Goal: Task Accomplishment & Management: Manage account settings

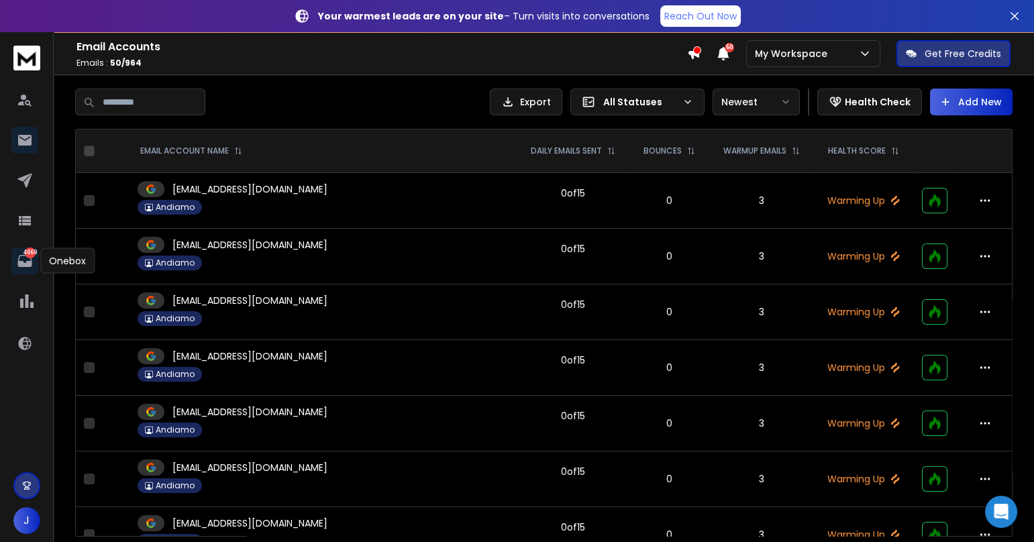
click at [19, 257] on icon at bounding box center [25, 261] width 16 height 16
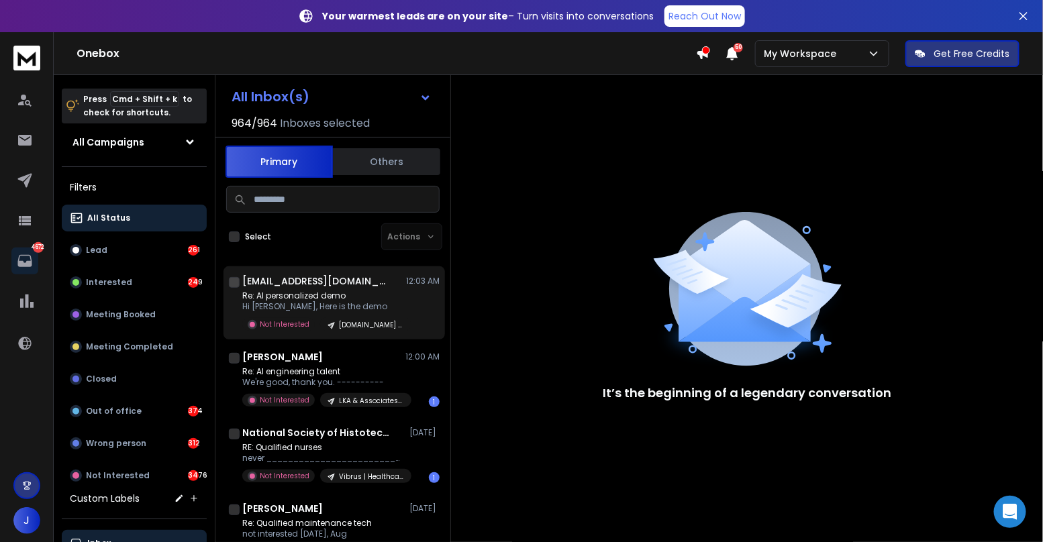
click at [327, 292] on p "Re: AI personalized demo" at bounding box center [322, 296] width 161 height 11
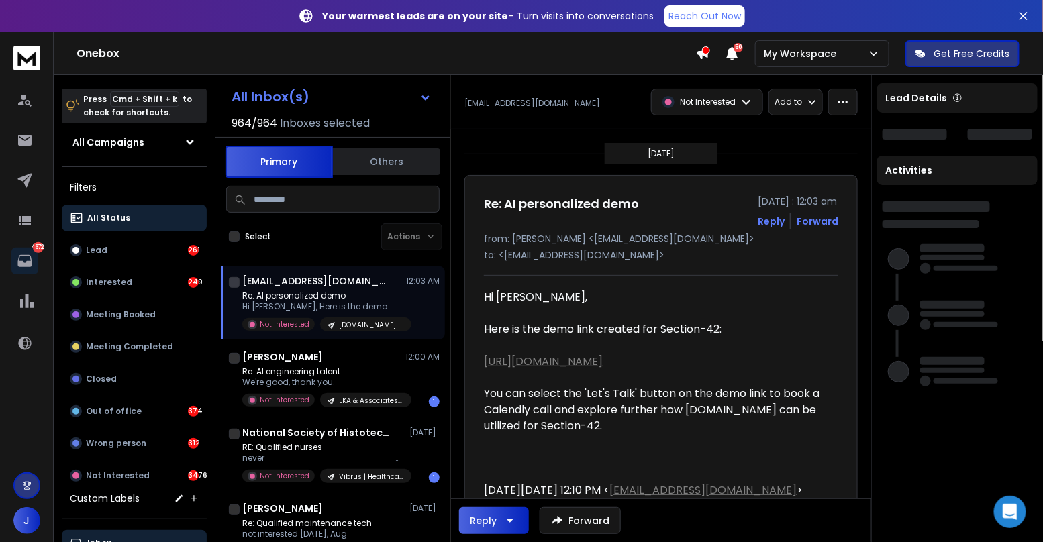
click at [711, 107] on div "Not Interested" at bounding box center [706, 101] width 111 height 25
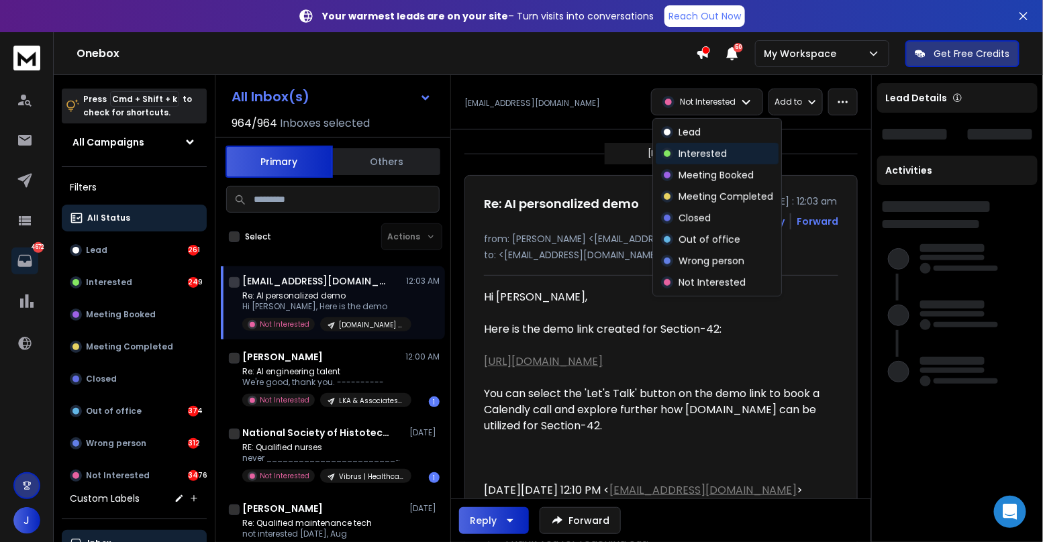
click at [713, 153] on p "Interested" at bounding box center [702, 153] width 48 height 13
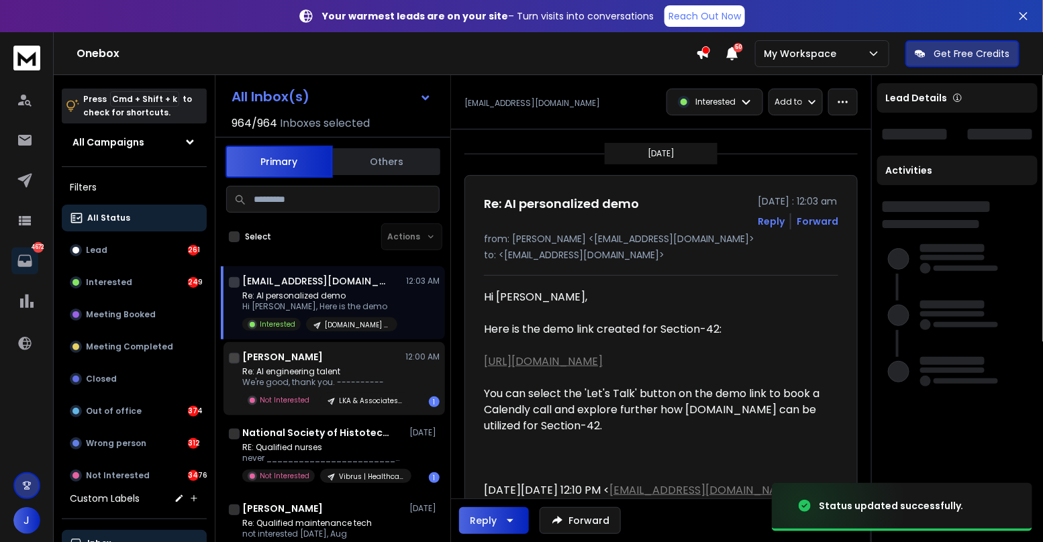
click at [364, 380] on p "We're good, thank you. ----------" at bounding box center [322, 382] width 161 height 11
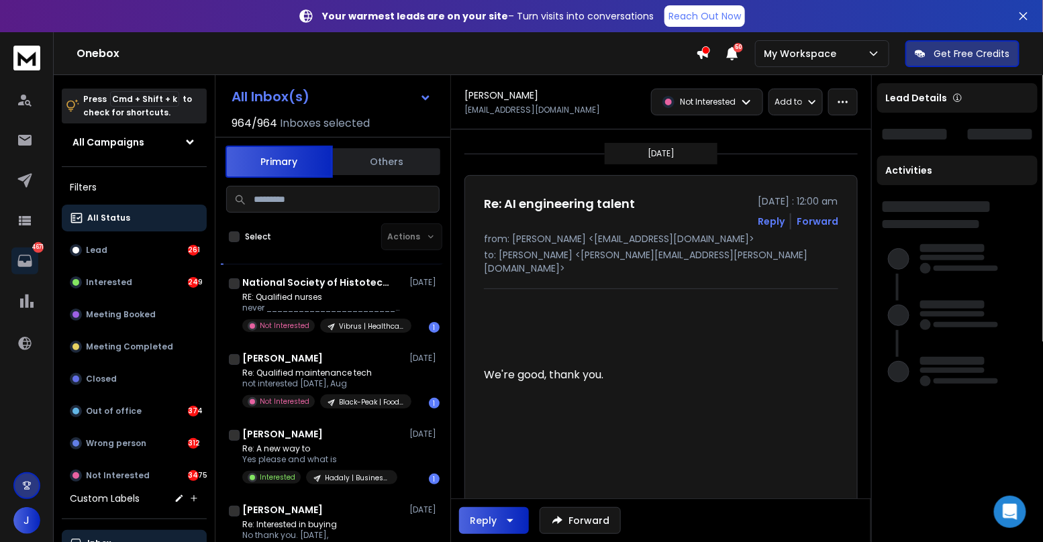
scroll to position [211, 0]
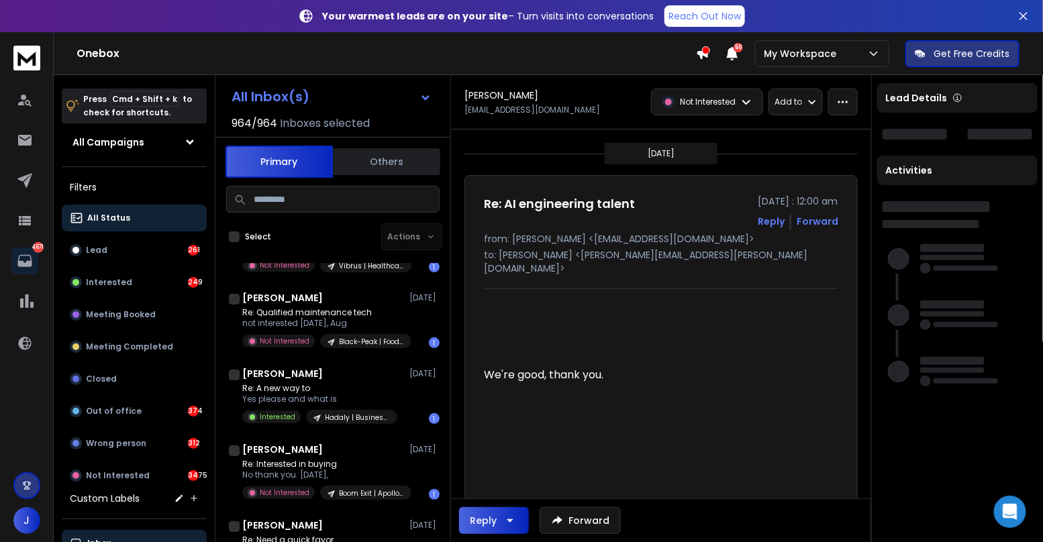
click at [356, 391] on p "Re: A new way to" at bounding box center [319, 388] width 155 height 11
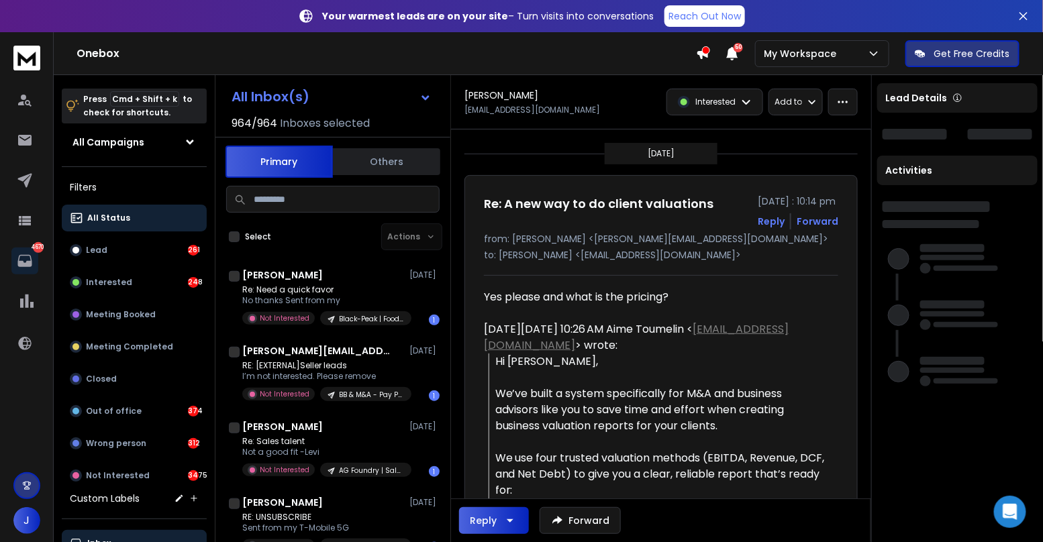
scroll to position [463, 0]
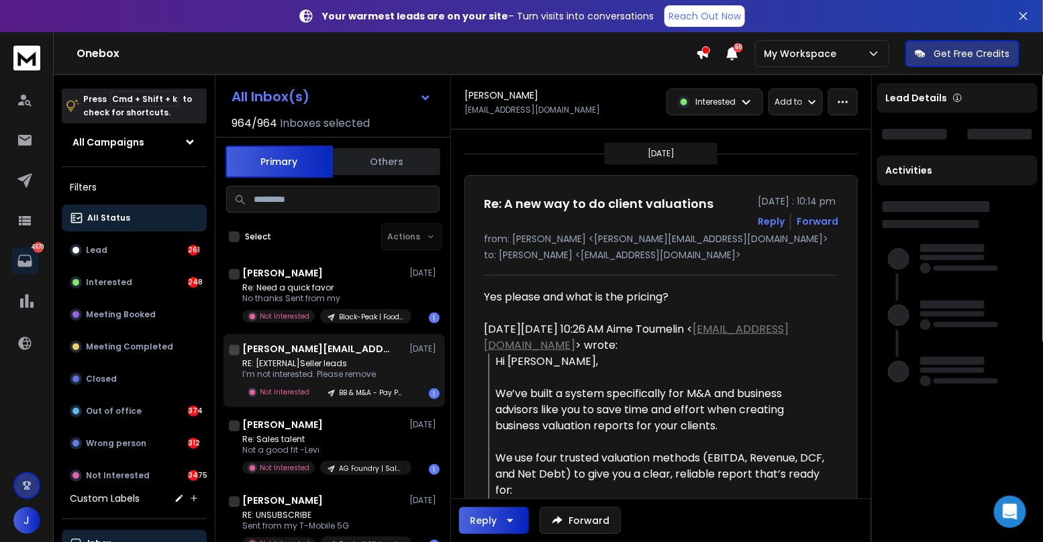
click at [359, 370] on p "I’m not interested. Please remove" at bounding box center [322, 374] width 161 height 11
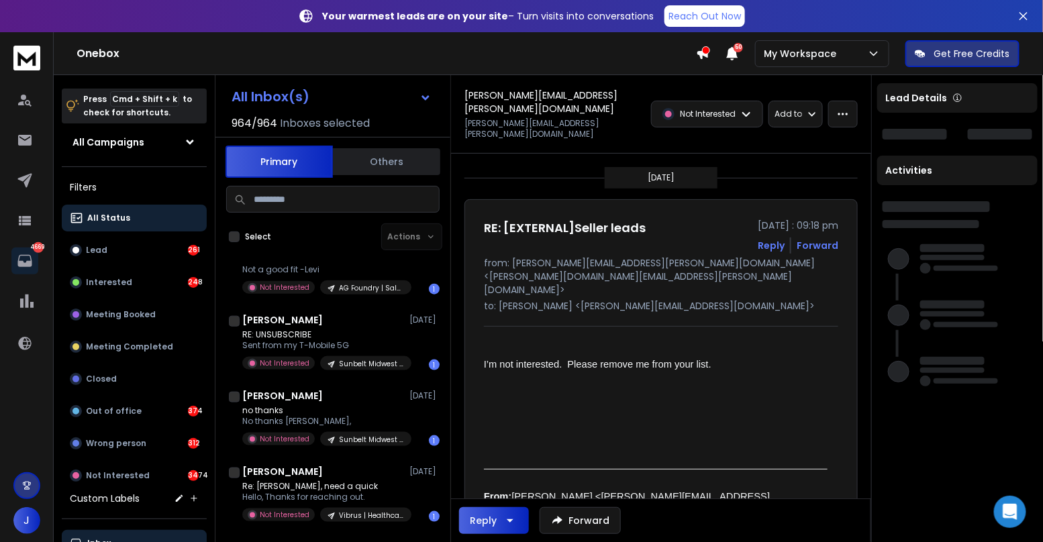
scroll to position [698, 0]
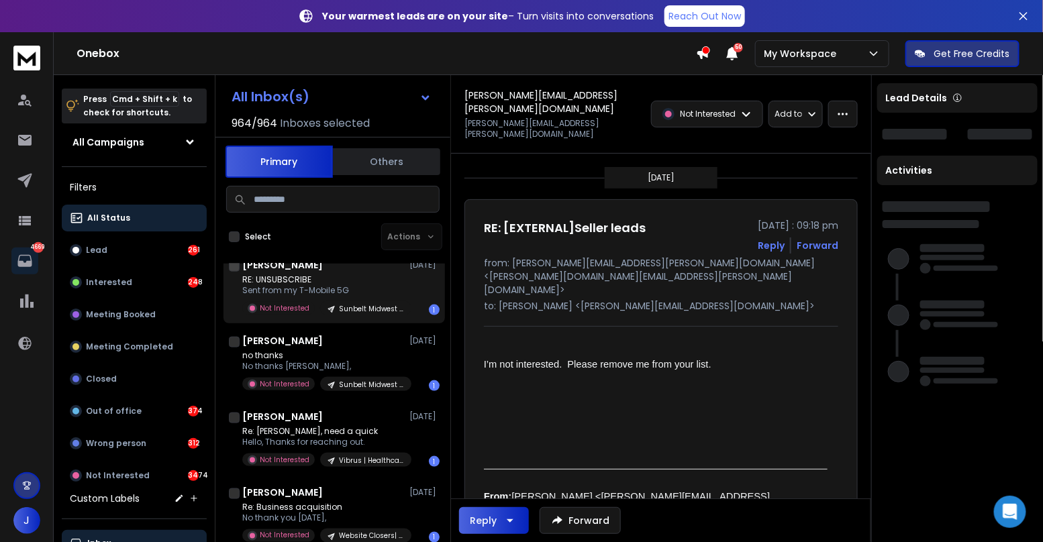
click at [357, 290] on p "Sent from my T-Mobile 5G" at bounding box center [322, 290] width 161 height 11
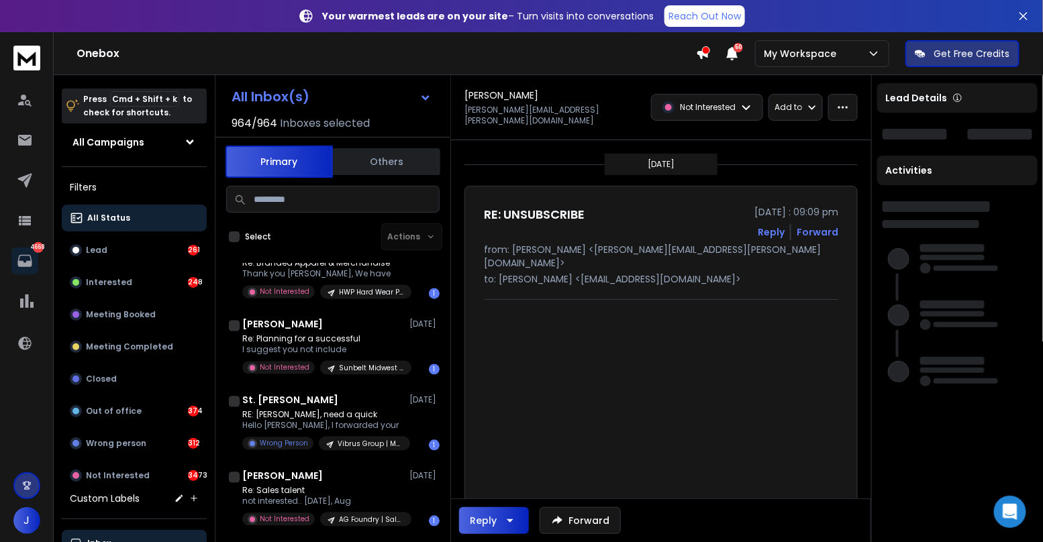
scroll to position [1151, 0]
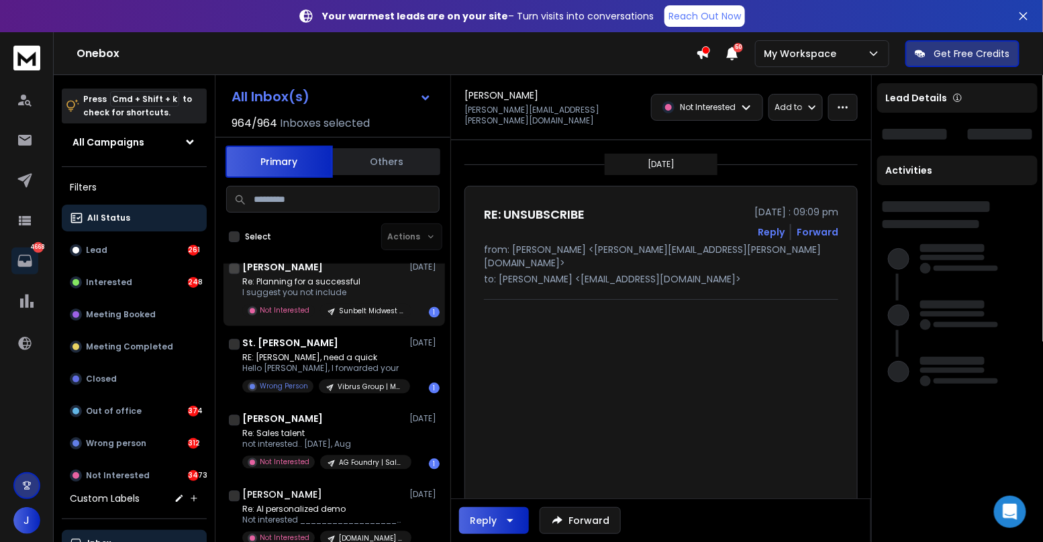
click at [352, 295] on p "I suggest you not include" at bounding box center [322, 293] width 161 height 11
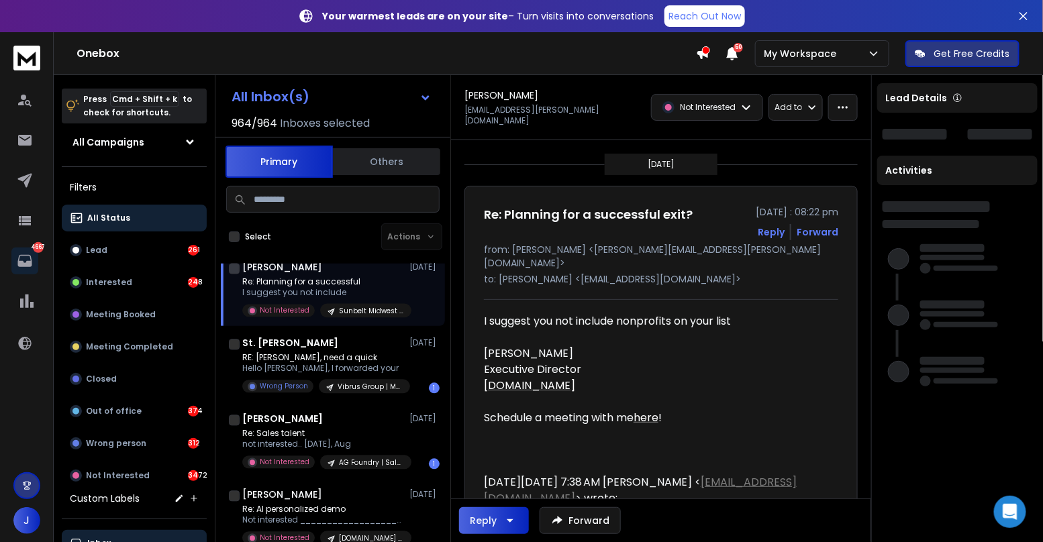
click at [353, 291] on p "I suggest you not include" at bounding box center [322, 293] width 161 height 11
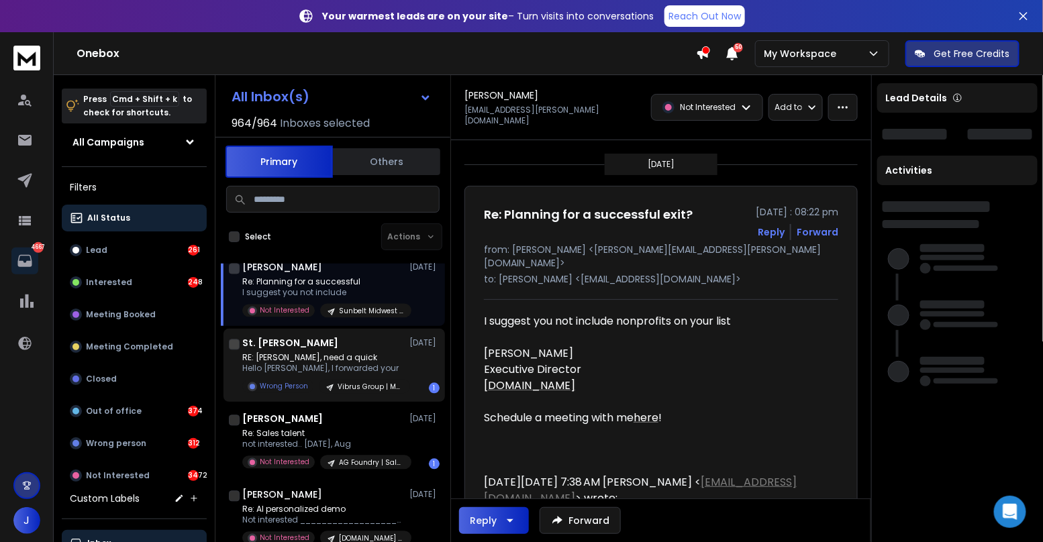
click at [347, 333] on div "St. John 12 Aug RE: Joel, need a quick Hello Khalid, I forwarded your Wrong Per…" at bounding box center [333, 365] width 221 height 73
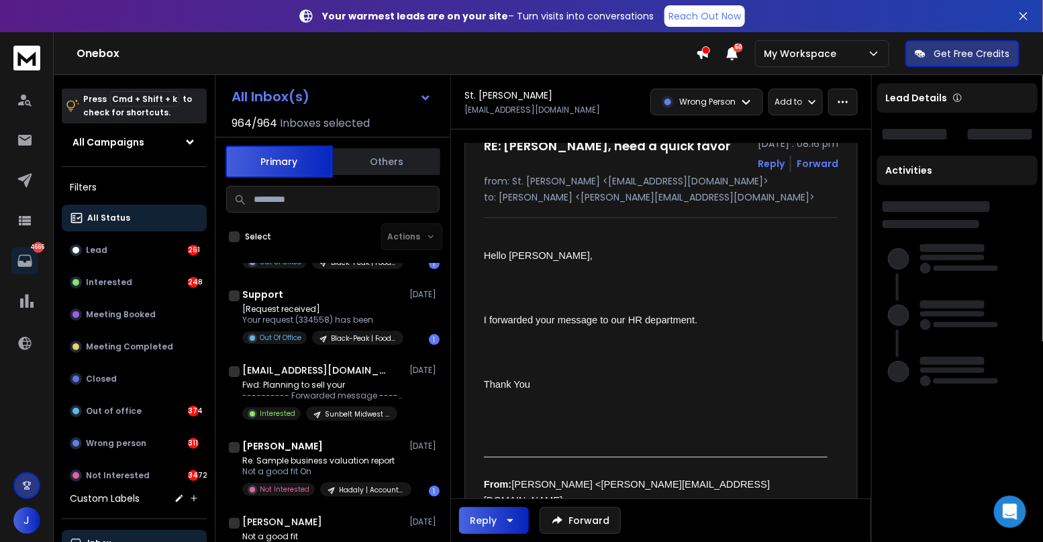
scroll to position [1732, 0]
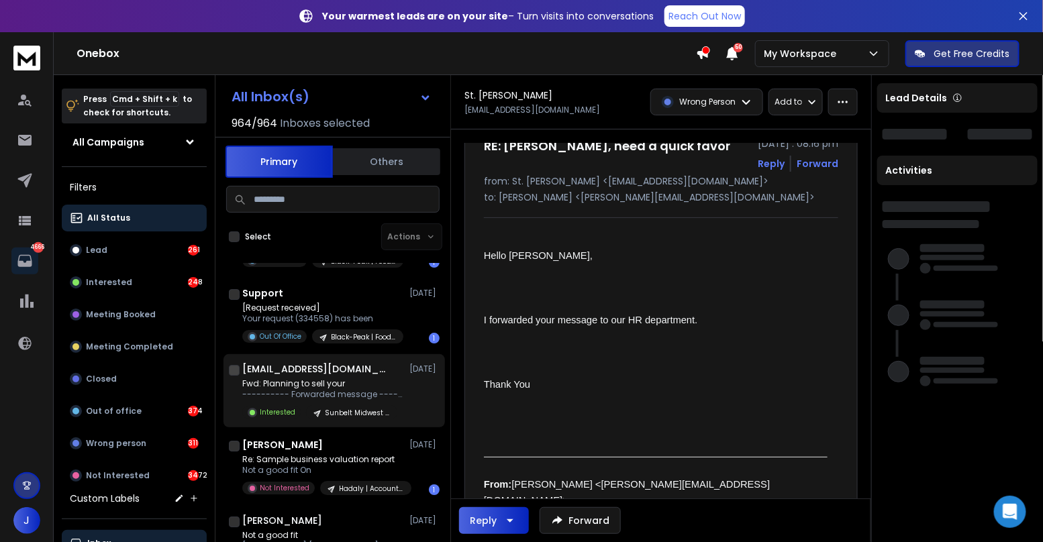
click at [350, 386] on p "Fwd: Planning to sell your" at bounding box center [322, 383] width 161 height 11
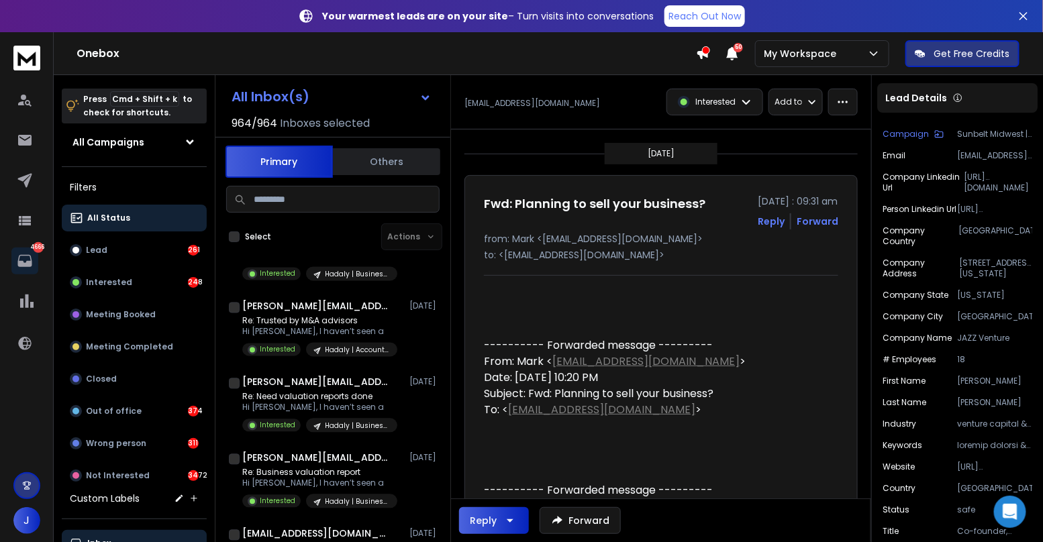
scroll to position [3042, 0]
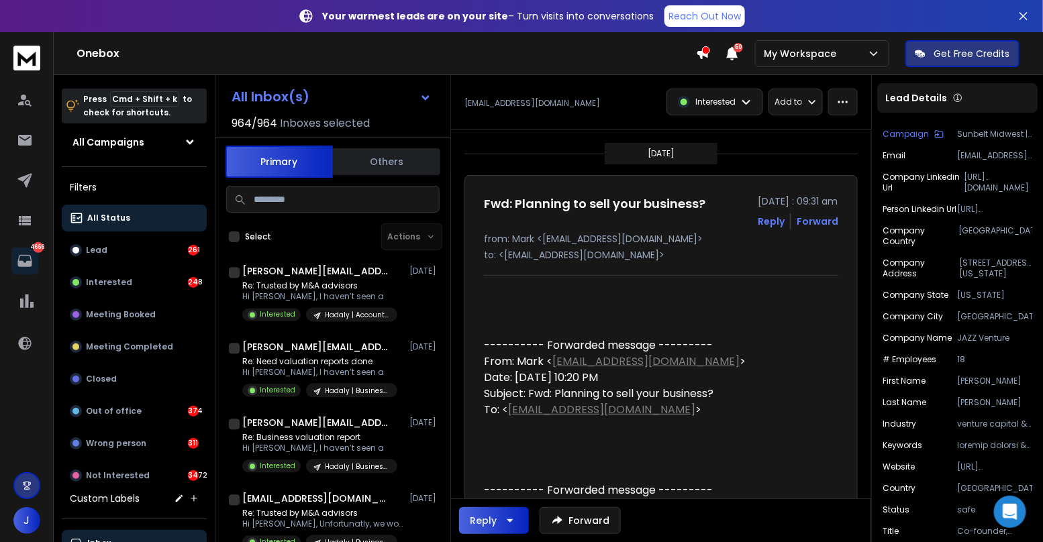
click at [356, 380] on div "Re: Need valuation reports done Hi Daniel, I haven’t seen a Interested Hadaly |…" at bounding box center [319, 377] width 155 height 41
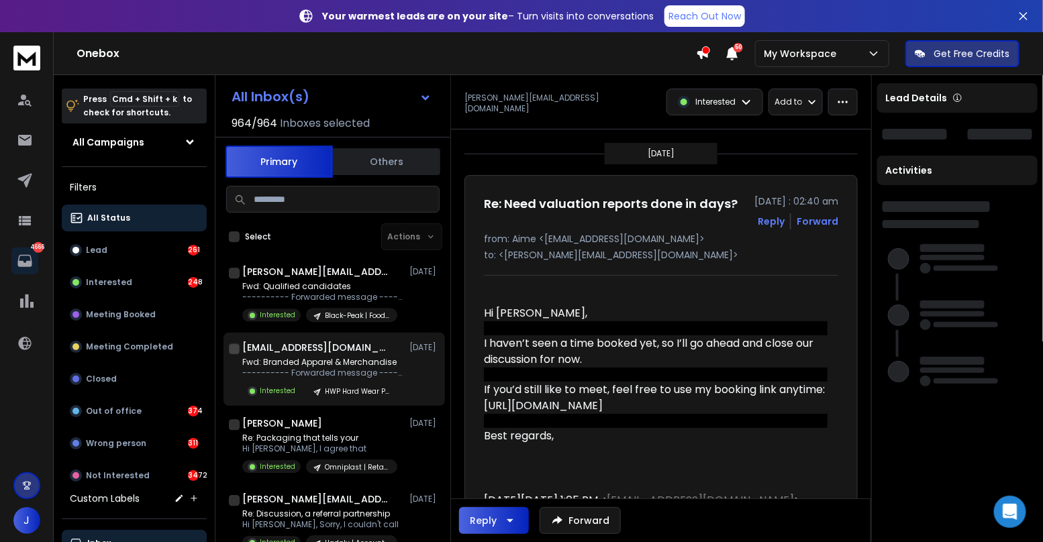
scroll to position [3489, 0]
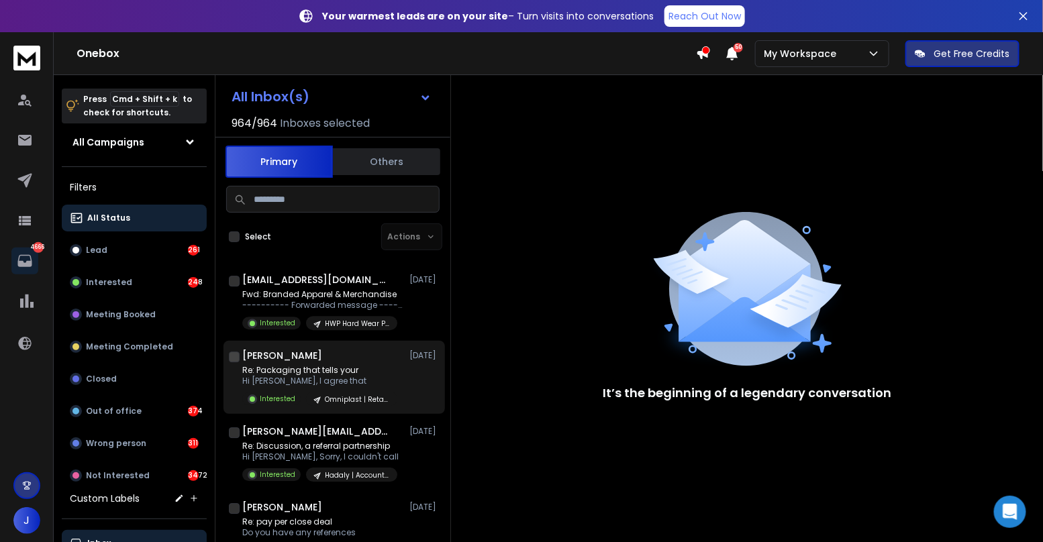
click at [359, 368] on p "Re: Packaging that tells your" at bounding box center [319, 370] width 155 height 11
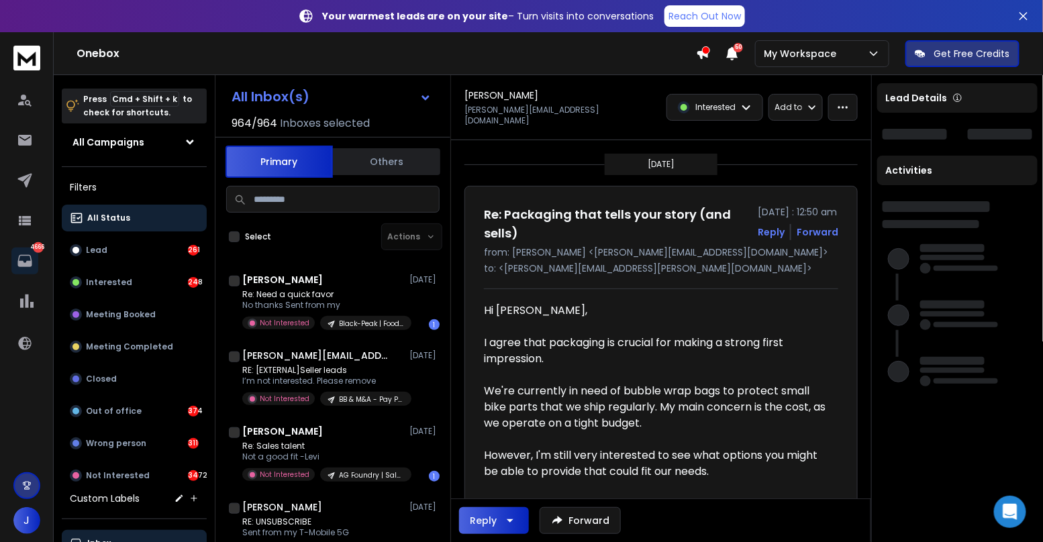
scroll to position [0, 0]
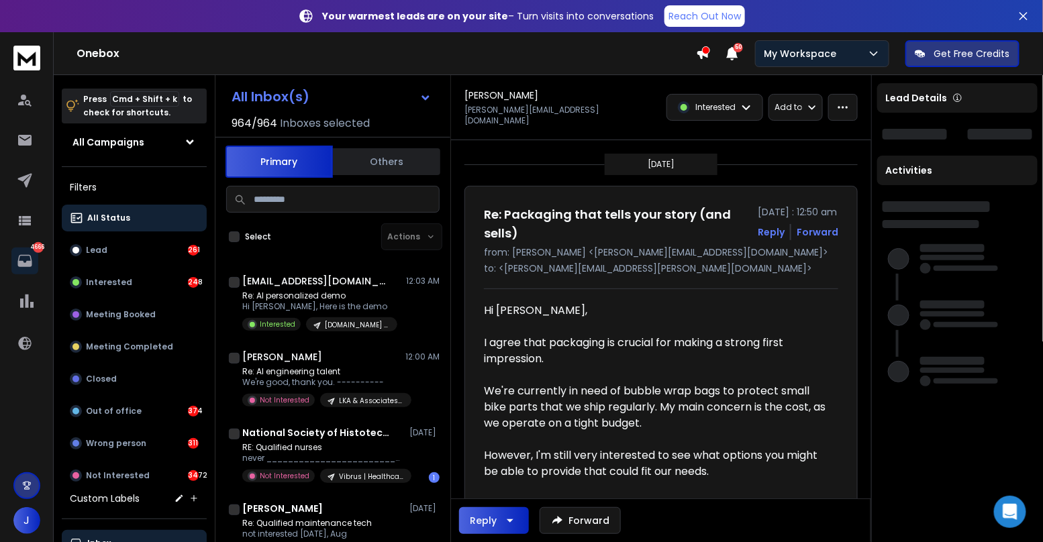
click at [855, 54] on div "My Workspace" at bounding box center [821, 53] width 117 height 13
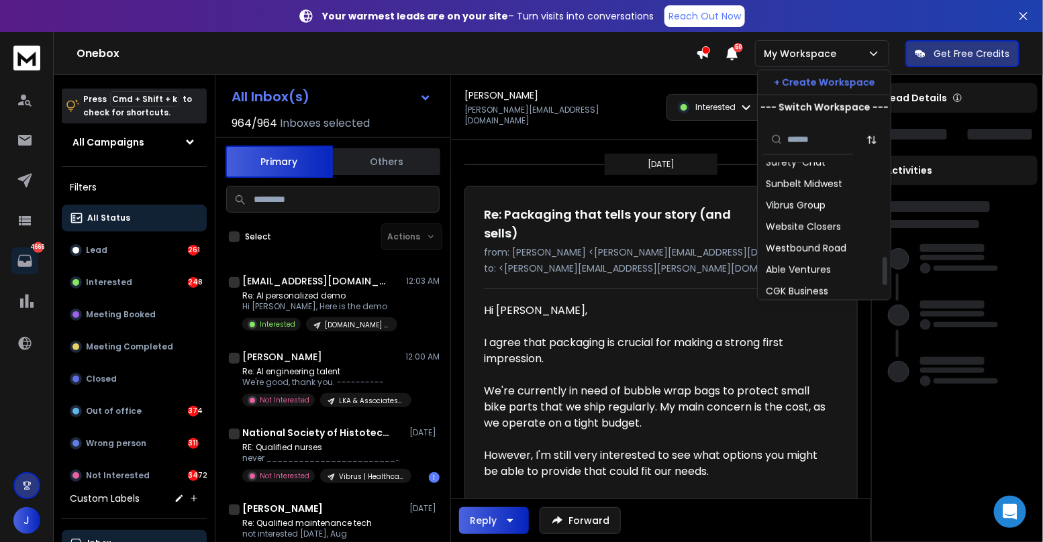
scroll to position [445, 0]
click at [831, 178] on div "Sunbelt Midwest" at bounding box center [804, 184] width 76 height 13
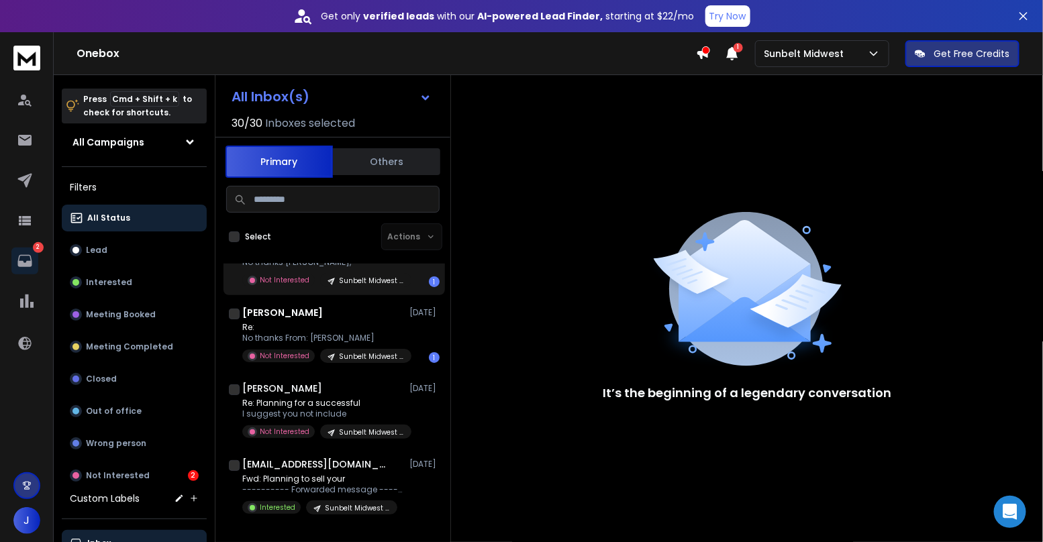
scroll to position [119, 0]
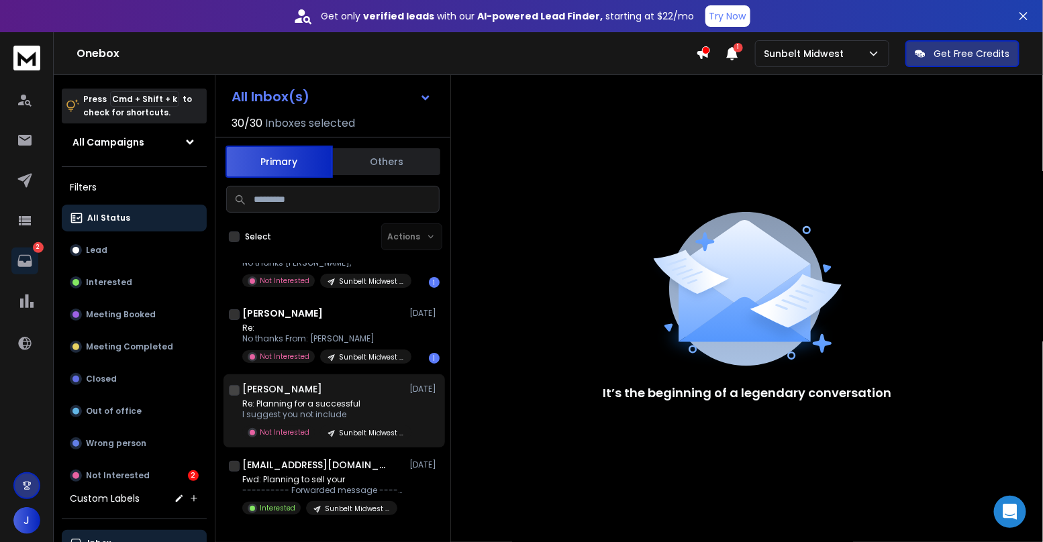
click at [321, 403] on p "Re: Planning for a successful" at bounding box center [322, 404] width 161 height 11
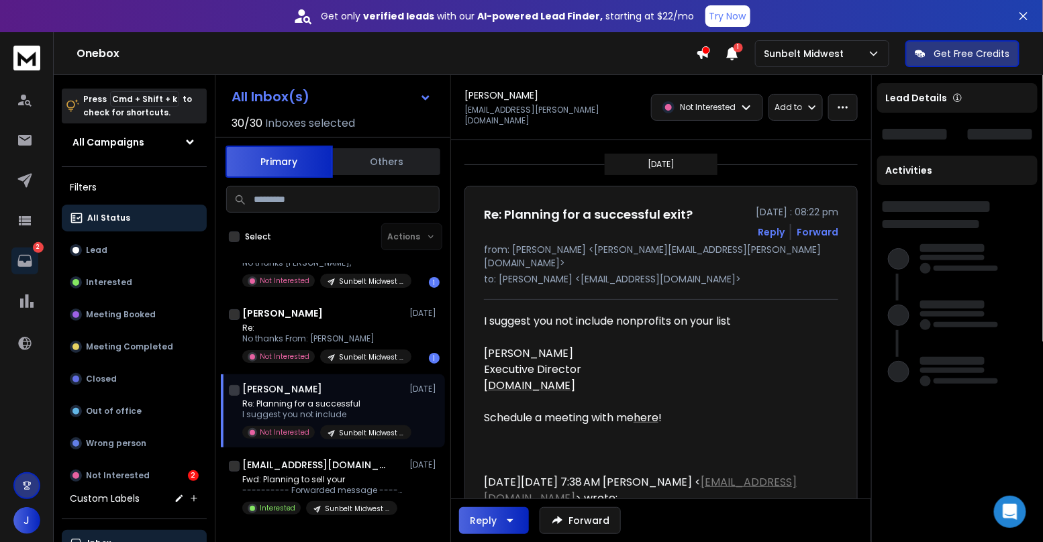
click at [841, 101] on icon "button" at bounding box center [843, 107] width 12 height 12
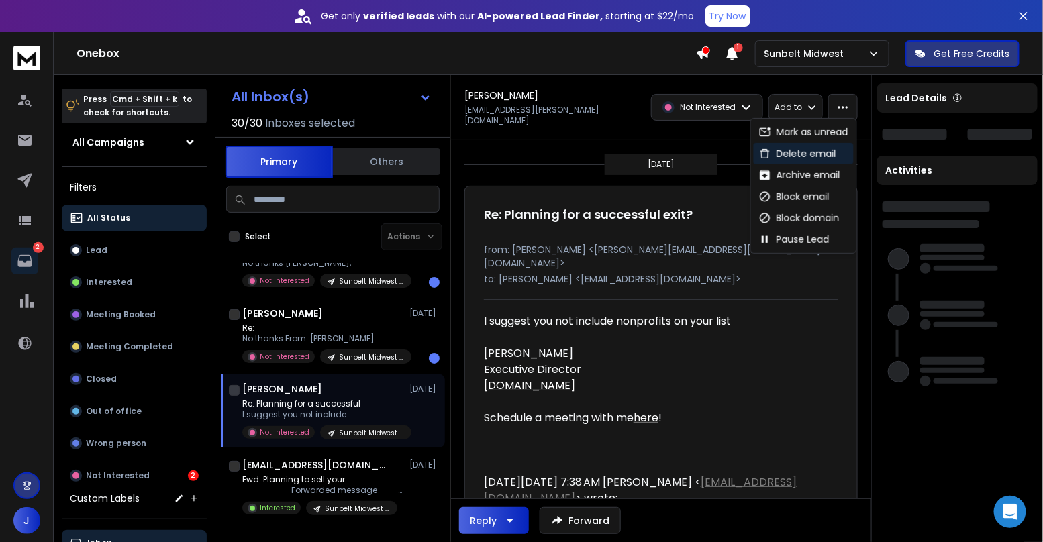
click at [820, 154] on div "Delete email" at bounding box center [797, 153] width 77 height 13
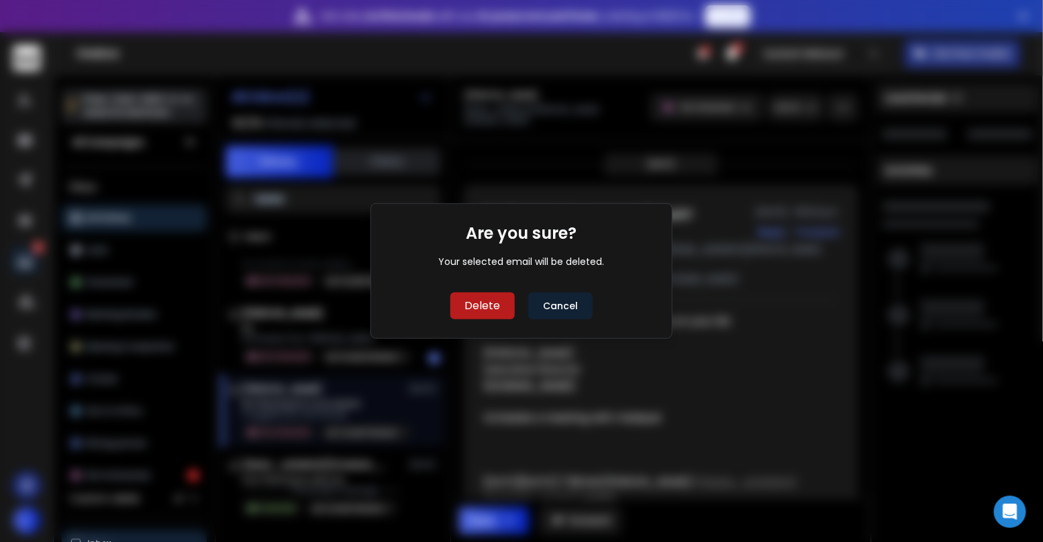
click at [484, 313] on button "Delete" at bounding box center [482, 306] width 64 height 27
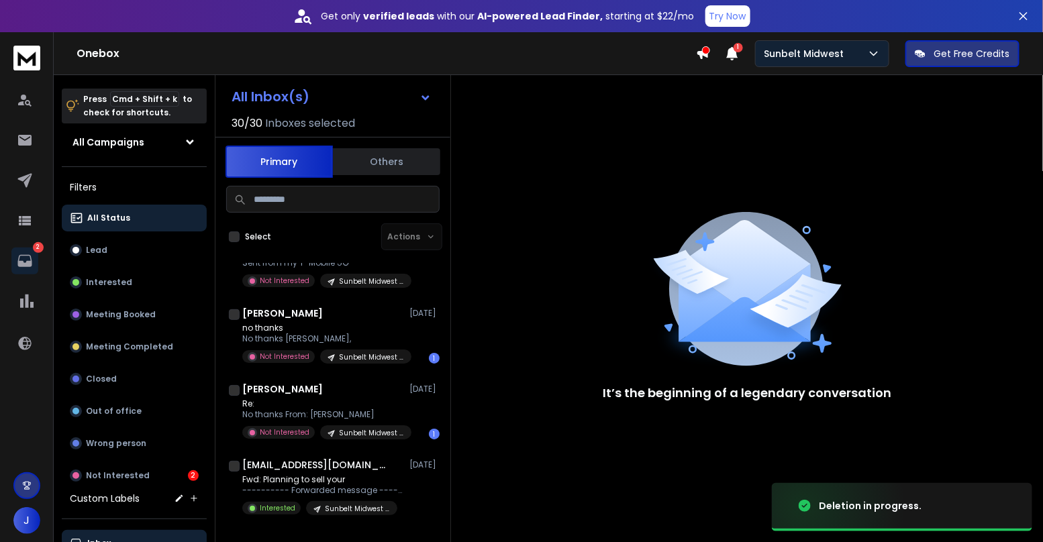
click at [835, 59] on p "Sunbelt Midwest" at bounding box center [805, 53] width 85 height 13
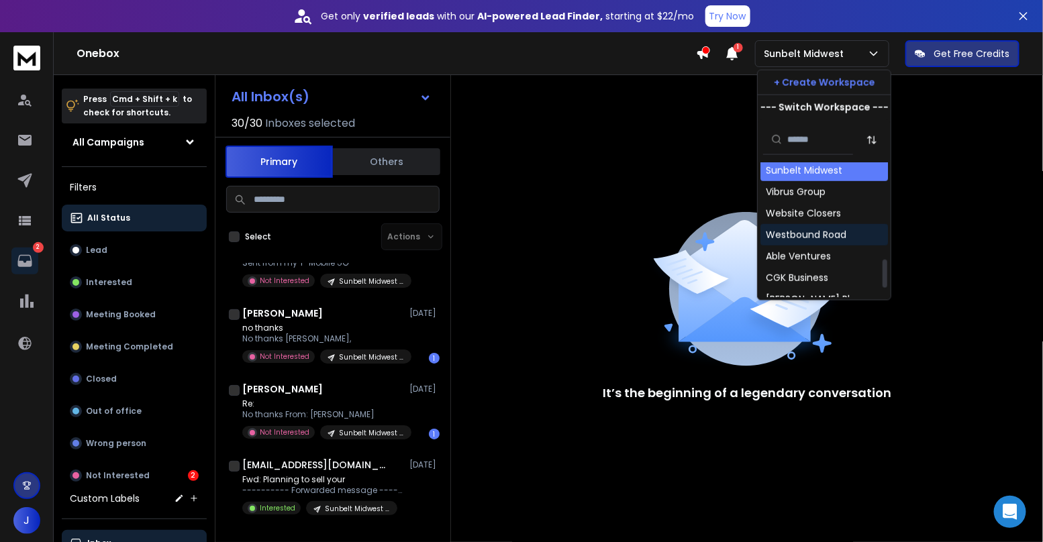
scroll to position [475, 0]
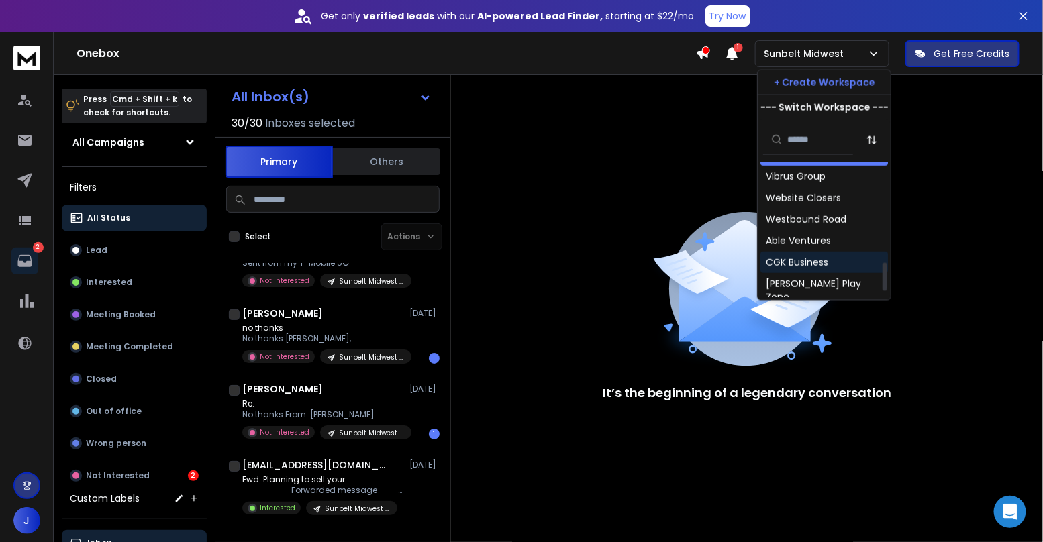
click at [823, 256] on div "CGK Business" at bounding box center [797, 262] width 62 height 13
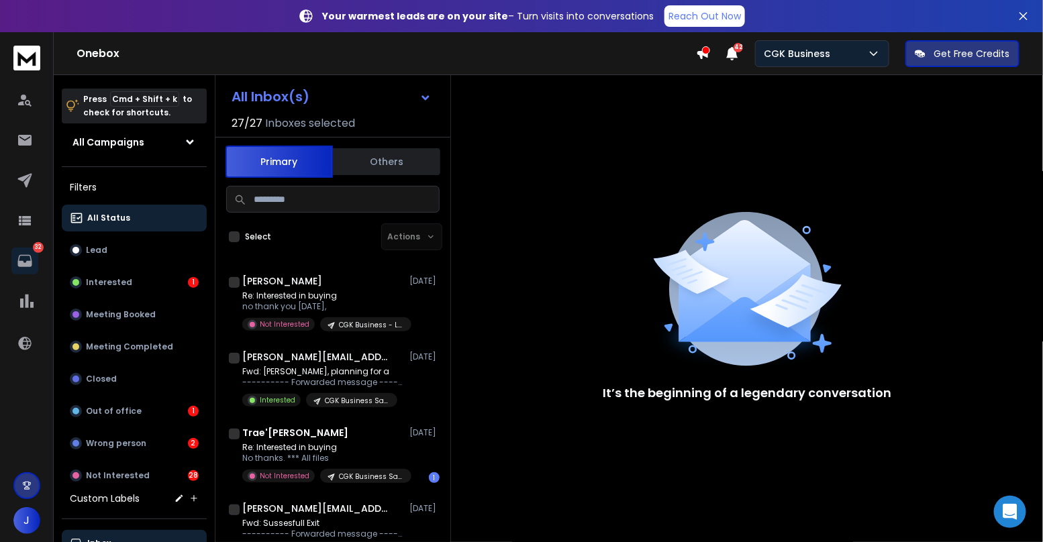
click at [841, 61] on button "CGK Business" at bounding box center [822, 53] width 134 height 27
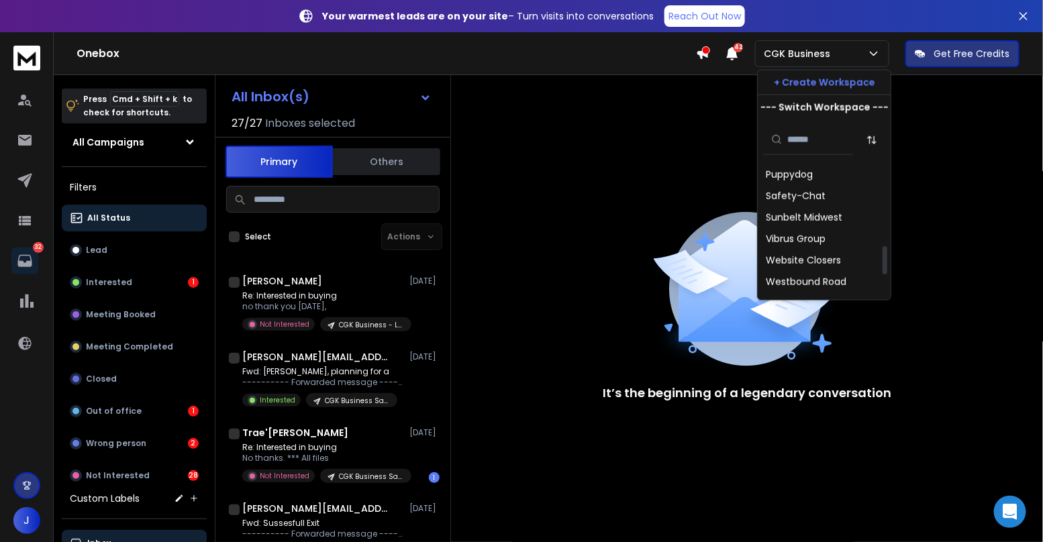
scroll to position [414, 0]
click at [823, 252] on div "Website Closers" at bounding box center [803, 258] width 75 height 13
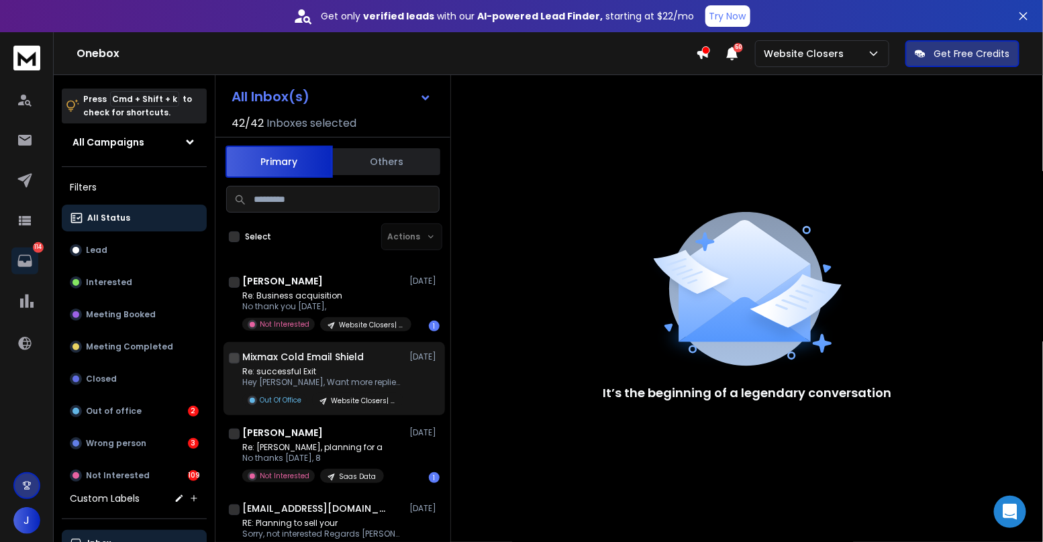
click at [345, 378] on p "Hey Madhur, Want more replies to" at bounding box center [322, 382] width 161 height 11
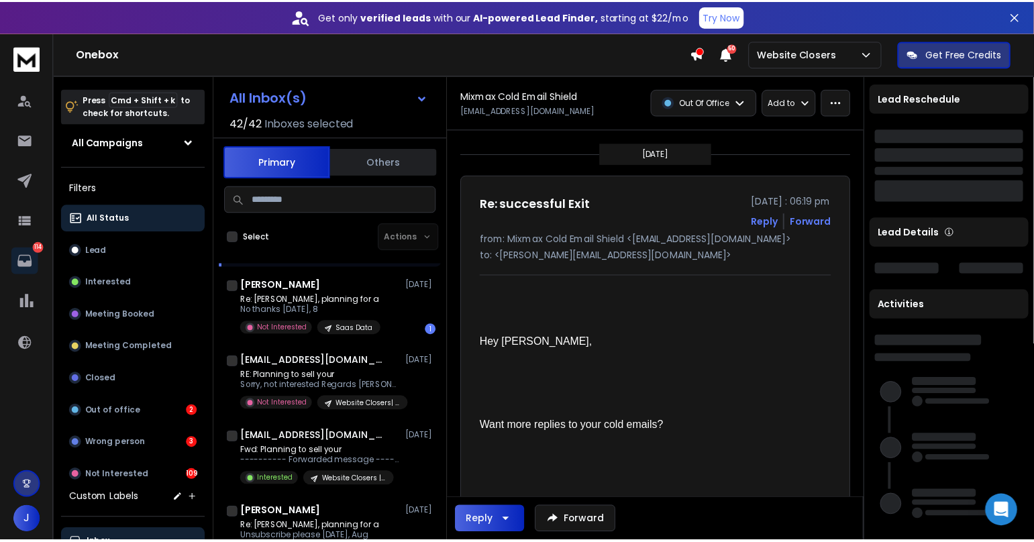
scroll to position [150, 0]
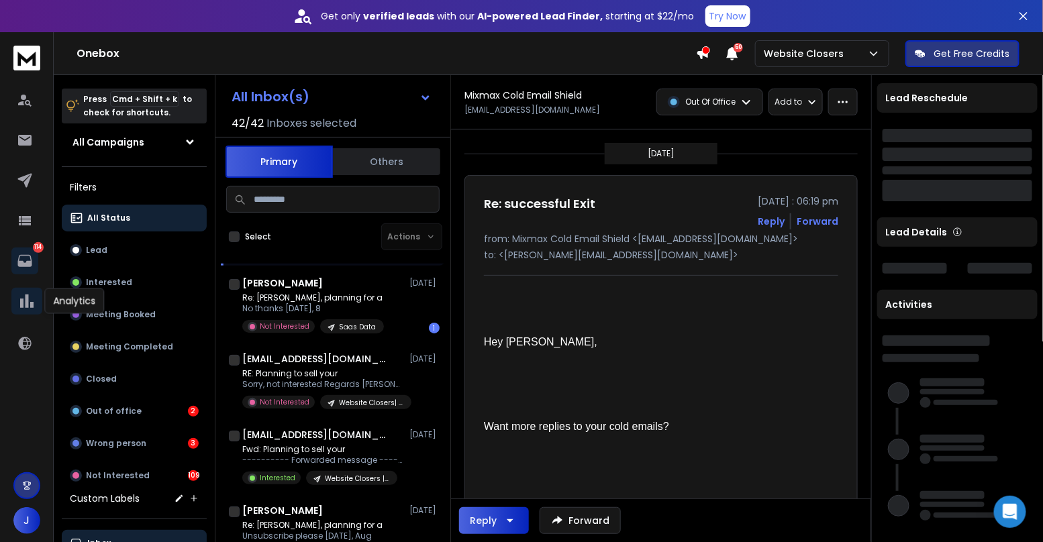
click at [21, 307] on icon at bounding box center [26, 301] width 13 height 13
